Goal: Task Accomplishment & Management: Manage account settings

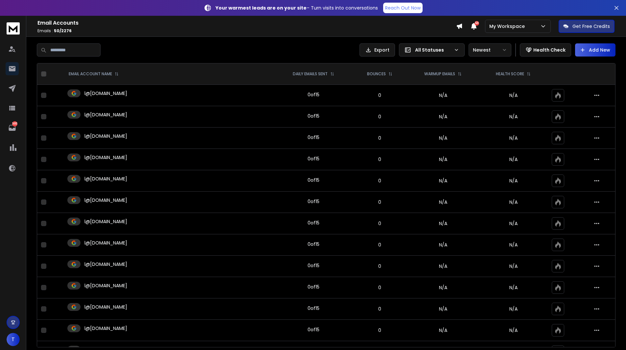
click at [585, 49] on icon at bounding box center [582, 50] width 5 height 5
click at [597, 49] on button "Add New" at bounding box center [595, 49] width 40 height 13
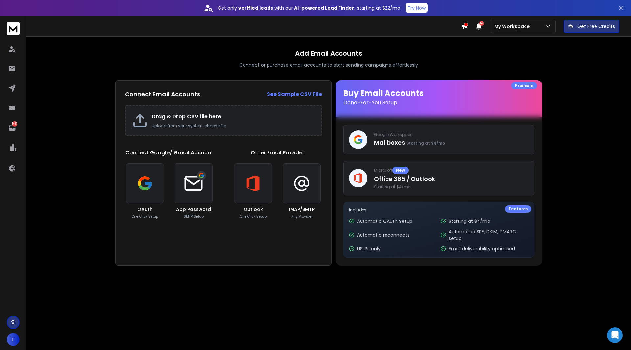
click at [168, 180] on div "OAuth One Click Setup App Password SMTP Setup" at bounding box center [169, 191] width 89 height 56
click at [145, 193] on icon at bounding box center [145, 183] width 16 height 20
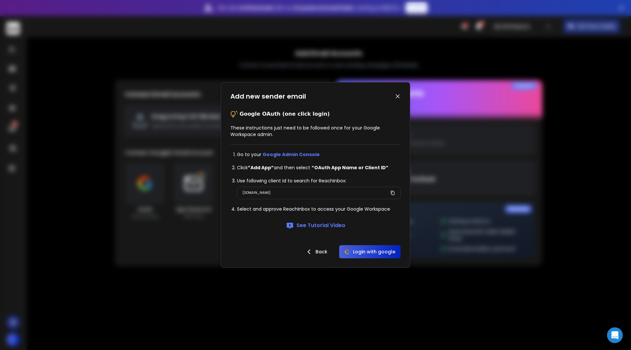
click at [351, 247] on button "Login with google" at bounding box center [369, 251] width 61 height 13
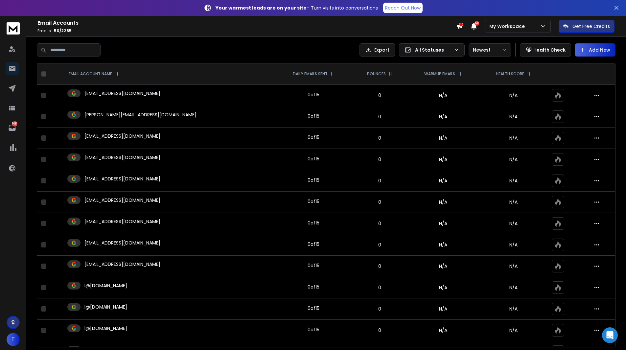
click at [596, 53] on button "Add New" at bounding box center [595, 49] width 40 height 13
click at [580, 50] on button "Add New" at bounding box center [595, 49] width 40 height 13
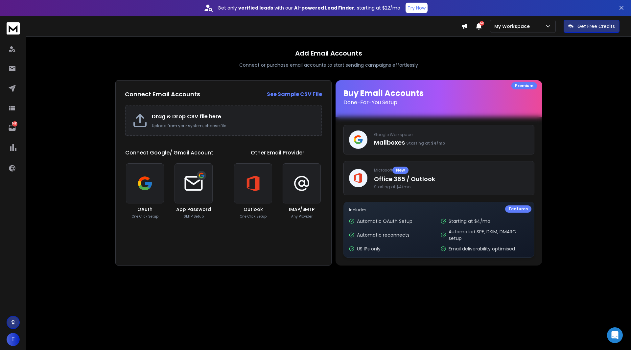
click at [139, 187] on icon at bounding box center [145, 183] width 16 height 20
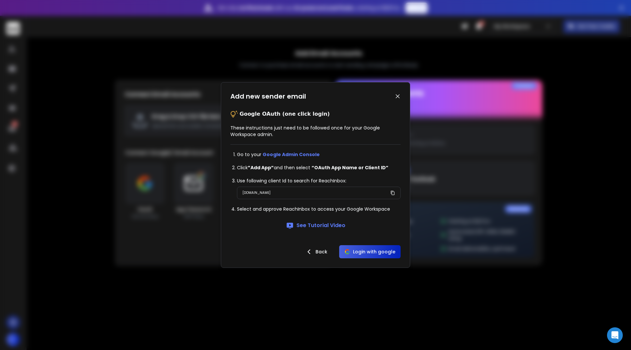
click at [354, 252] on button "Login with google" at bounding box center [369, 251] width 61 height 13
